Goal: Task Accomplishment & Management: Complete application form

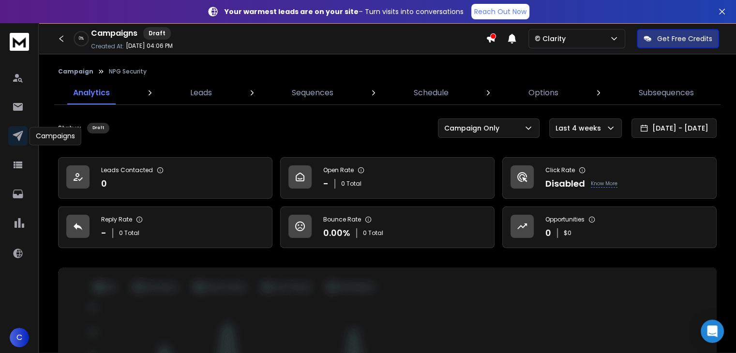
click at [17, 141] on icon at bounding box center [18, 136] width 12 height 12
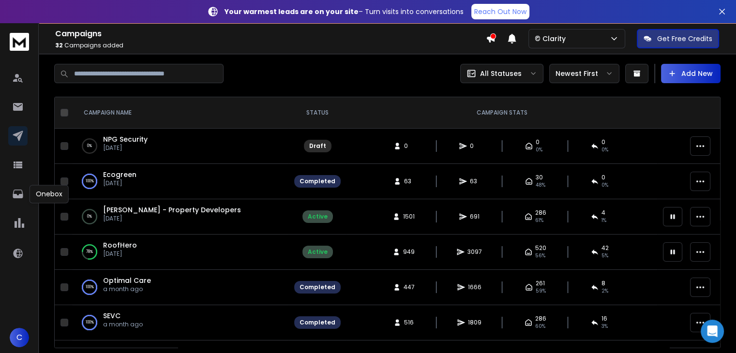
click at [19, 195] on icon at bounding box center [18, 194] width 10 height 9
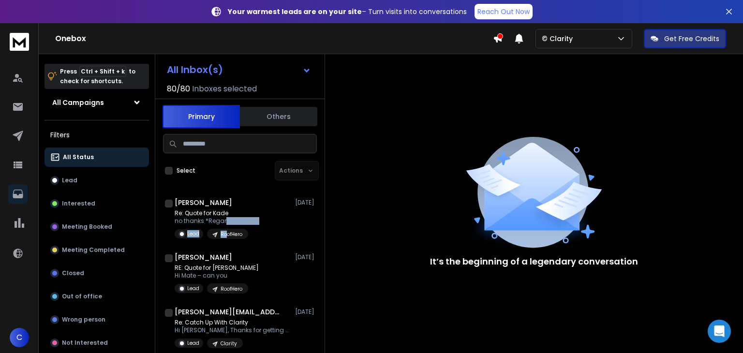
click at [226, 226] on div "Re: Quote for Kade no thanks *Regards, * *Kade Lead RoofHero" at bounding box center [217, 225] width 85 height 30
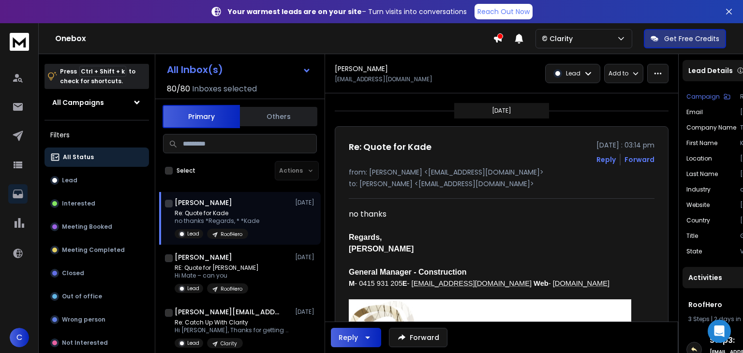
click at [4, 140] on div "C" at bounding box center [19, 190] width 39 height 334
drag, startPoint x: 8, startPoint y: 142, endPoint x: 12, endPoint y: 138, distance: 5.8
click at [8, 142] on div "C" at bounding box center [19, 190] width 39 height 334
click at [18, 132] on icon at bounding box center [18, 136] width 12 height 12
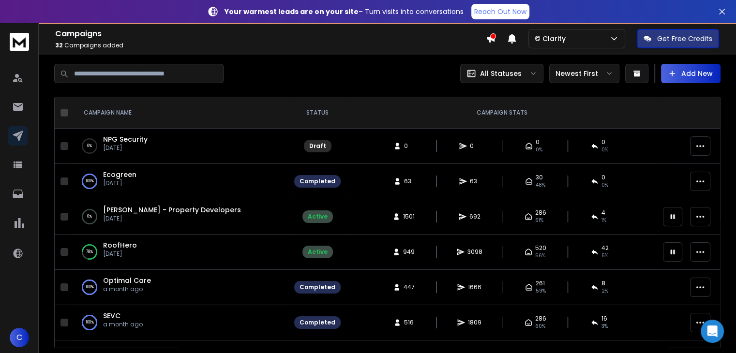
click at [123, 172] on span "Ecogreen" at bounding box center [119, 175] width 33 height 10
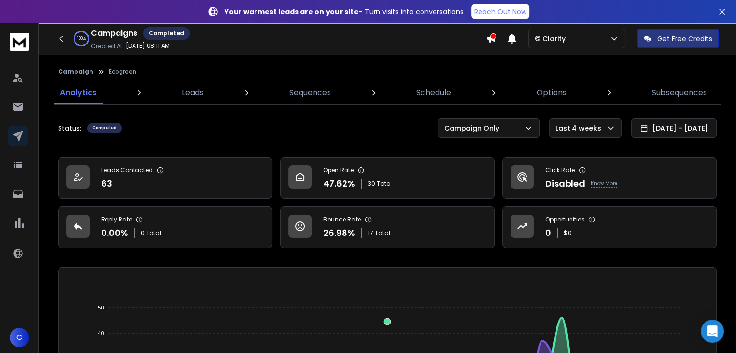
click at [196, 93] on p "Leads" at bounding box center [193, 93] width 22 height 12
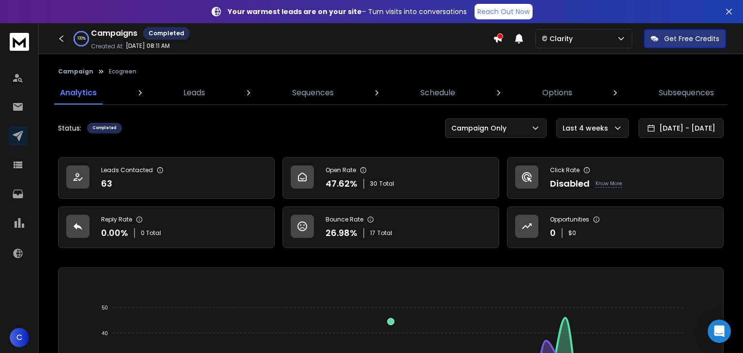
click at [201, 97] on p "Leads" at bounding box center [194, 93] width 22 height 12
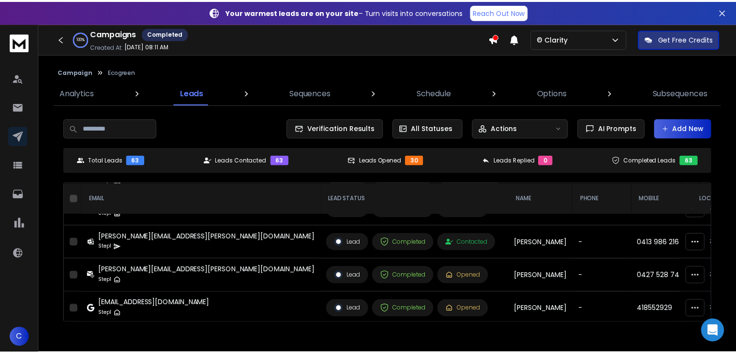
scroll to position [436, 0]
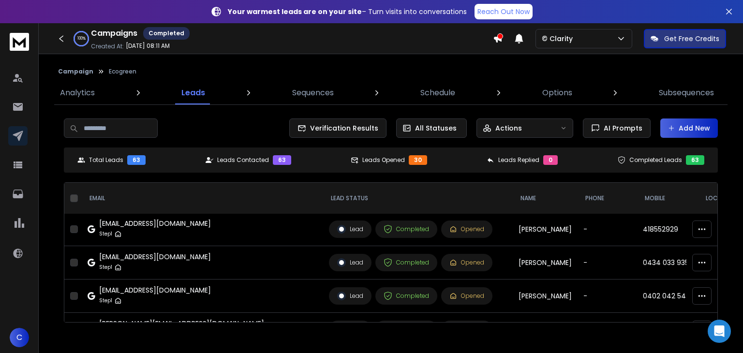
click at [678, 122] on button "Add New" at bounding box center [690, 128] width 58 height 19
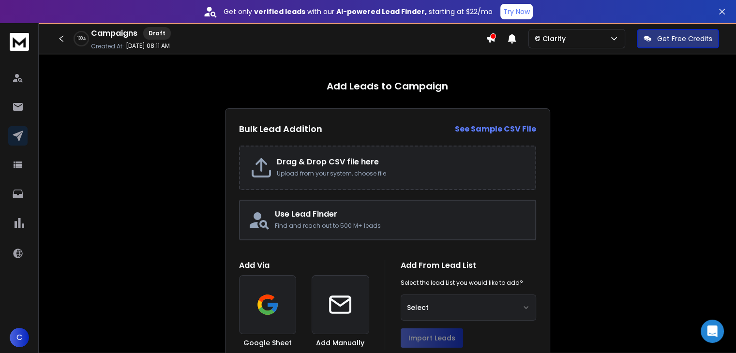
click at [305, 173] on p "Upload from your system, choose file" at bounding box center [401, 174] width 249 height 8
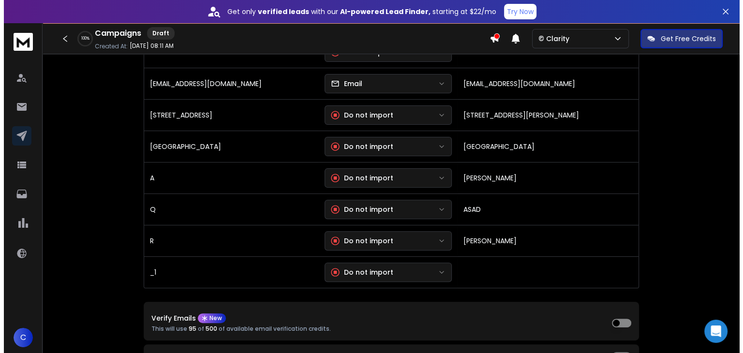
scroll to position [290, 0]
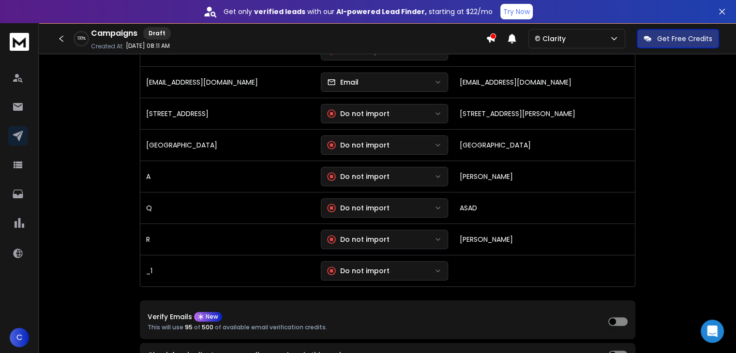
click at [358, 217] on td "Do not import" at bounding box center [384, 207] width 139 height 31
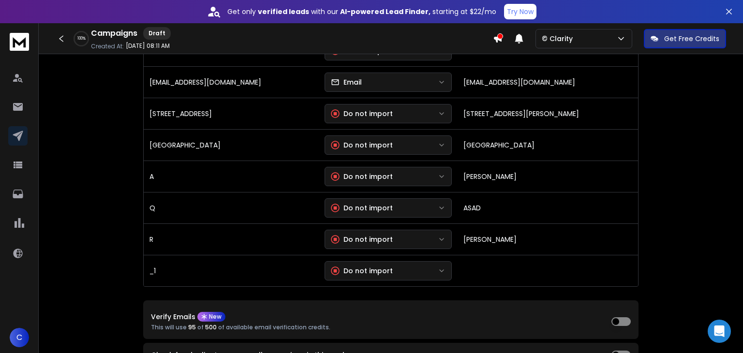
click at [375, 204] on div "Do not import" at bounding box center [362, 208] width 62 height 10
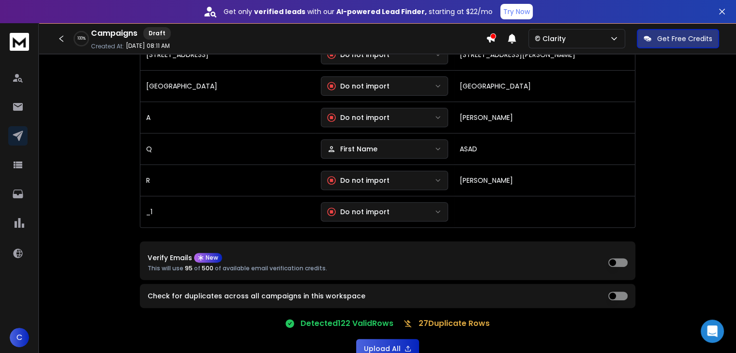
scroll to position [368, 0]
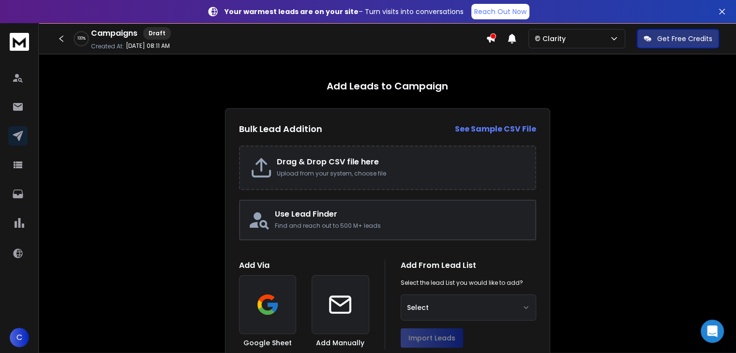
scroll to position [10, 0]
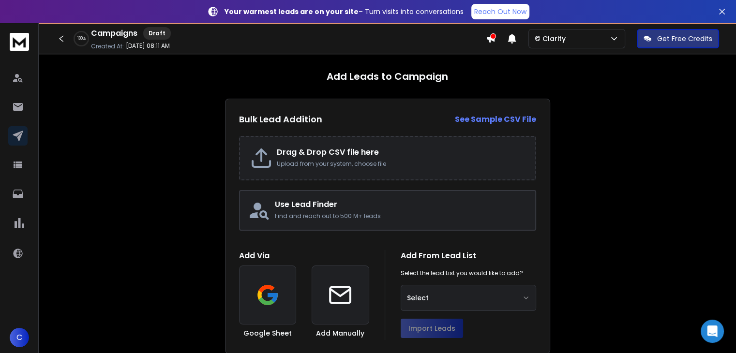
click at [326, 153] on h2 "Drag & Drop CSV file here" at bounding box center [401, 153] width 249 height 12
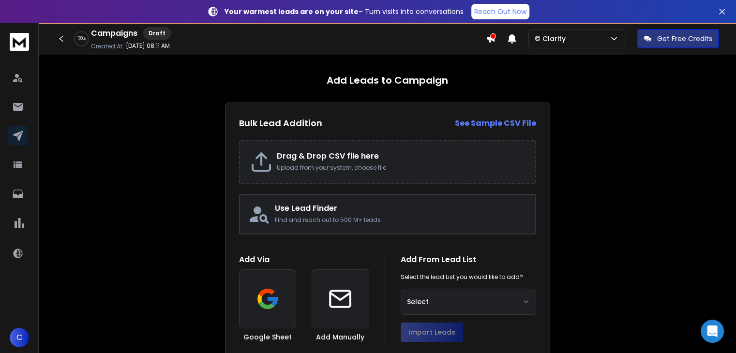
scroll to position [0, 0]
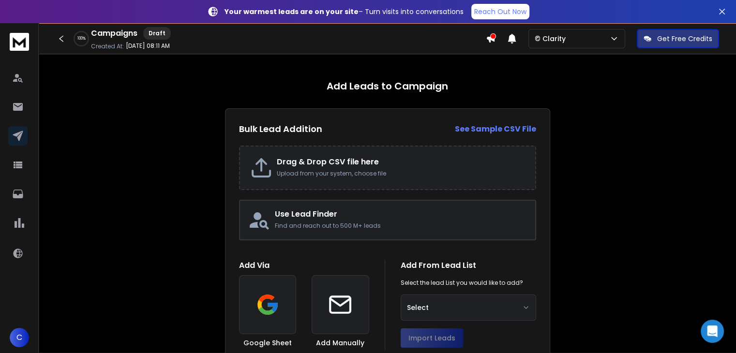
click at [320, 179] on div "Drag & Drop CSV file here Upload from your system, choose file" at bounding box center [401, 167] width 249 height 23
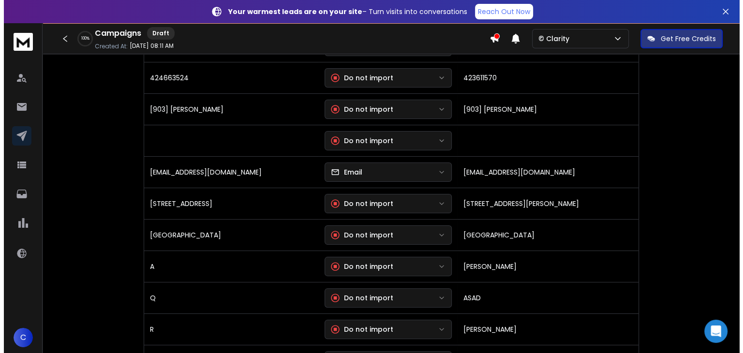
scroll to position [194, 0]
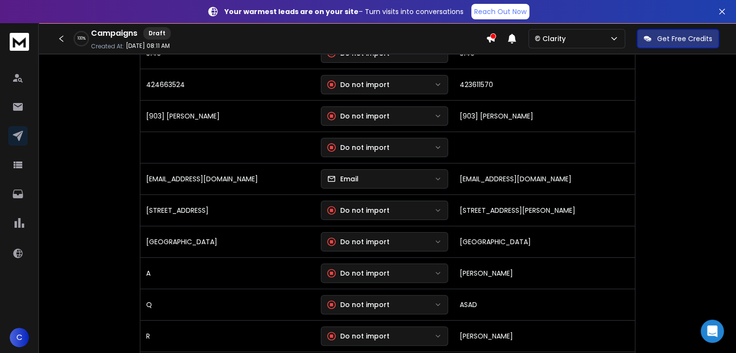
click at [388, 287] on td "Do not import" at bounding box center [384, 272] width 139 height 31
click at [385, 304] on button "Do not import" at bounding box center [384, 304] width 127 height 19
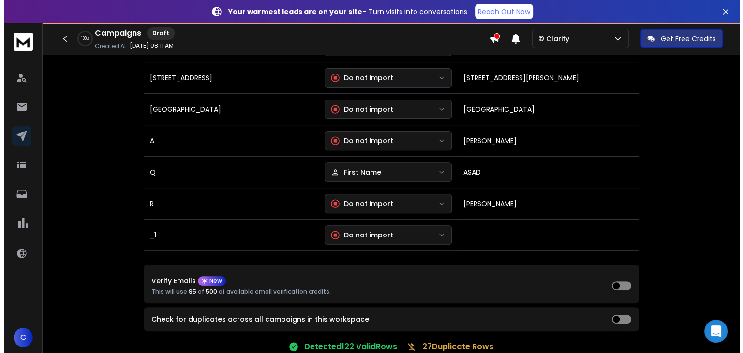
scroll to position [368, 0]
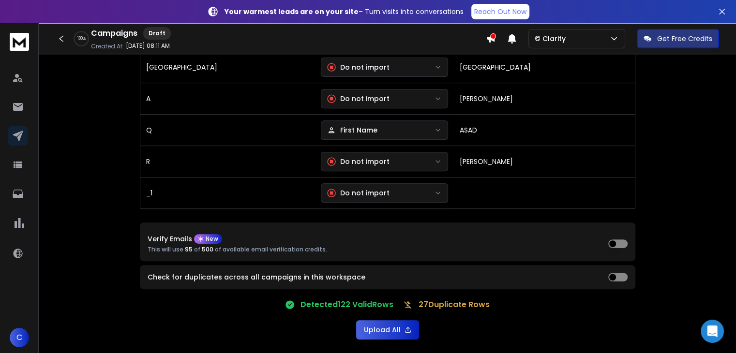
click at [379, 320] on button "Upload All" at bounding box center [387, 329] width 63 height 19
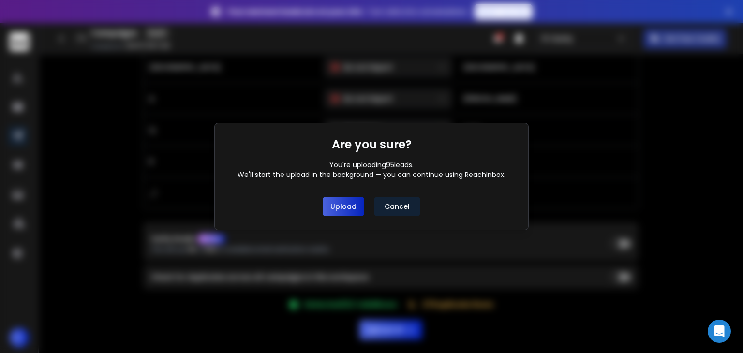
click at [345, 213] on button "Upload" at bounding box center [344, 206] width 42 height 19
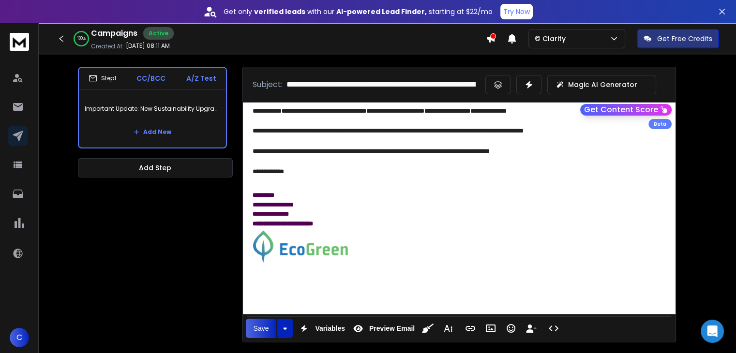
scroll to position [54, 0]
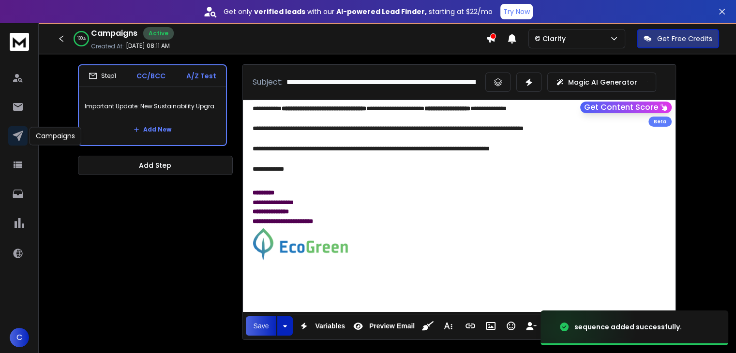
click at [12, 140] on icon at bounding box center [18, 136] width 12 height 12
